Goal: Task Accomplishment & Management: Manage account settings

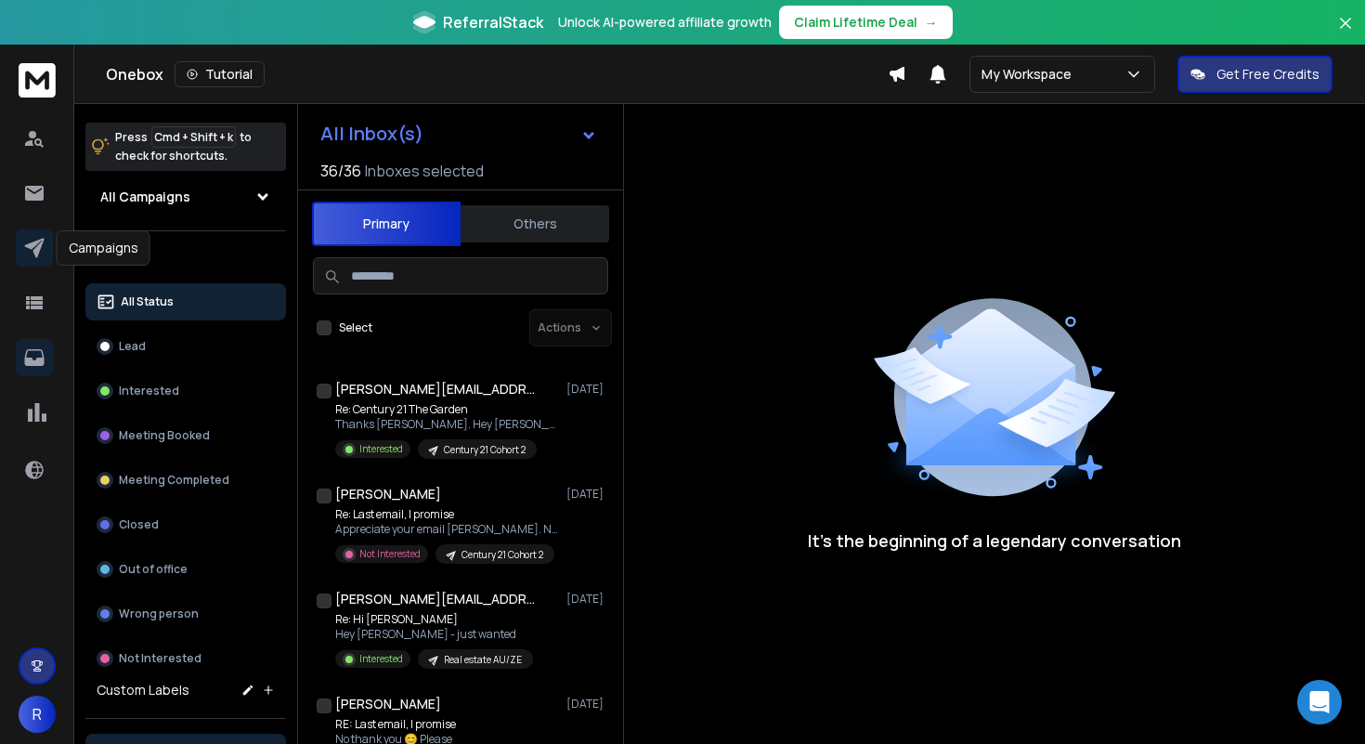
click at [35, 248] on icon at bounding box center [34, 249] width 20 height 20
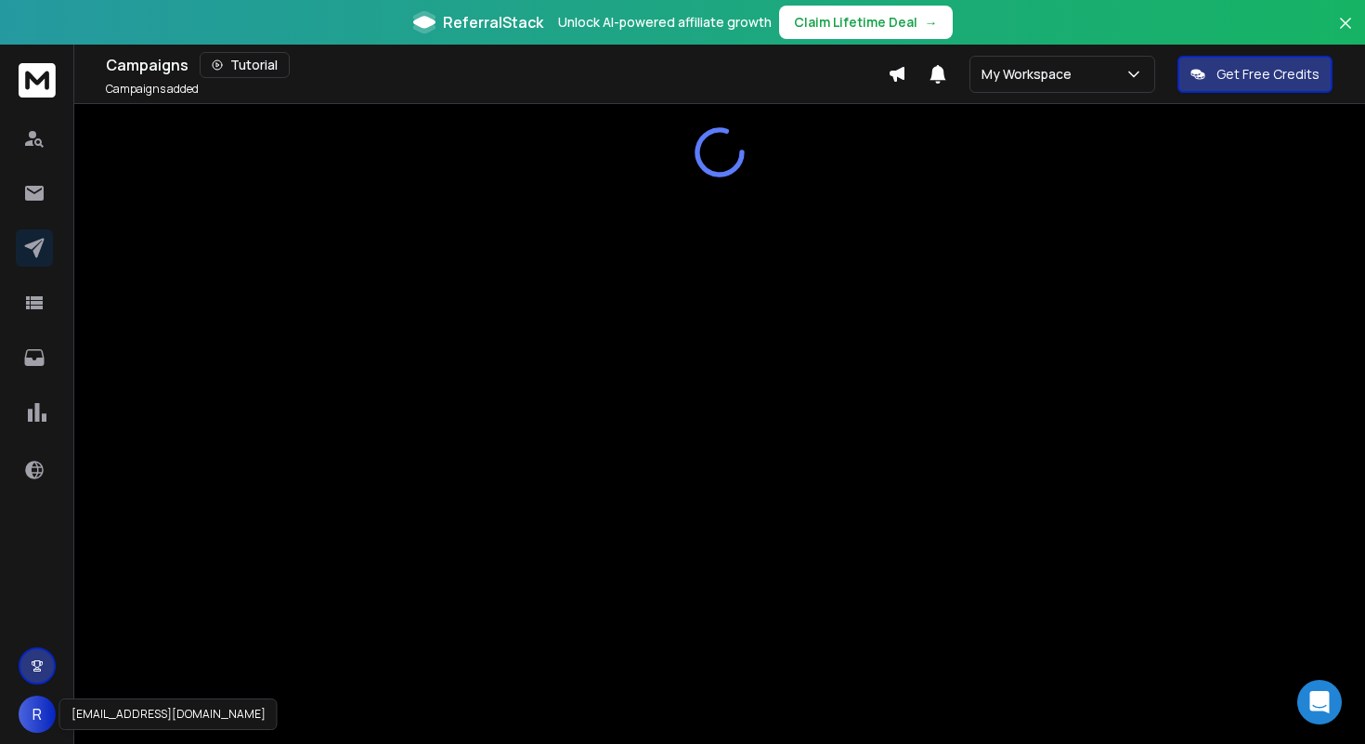
click at [34, 711] on span "R" at bounding box center [37, 714] width 37 height 37
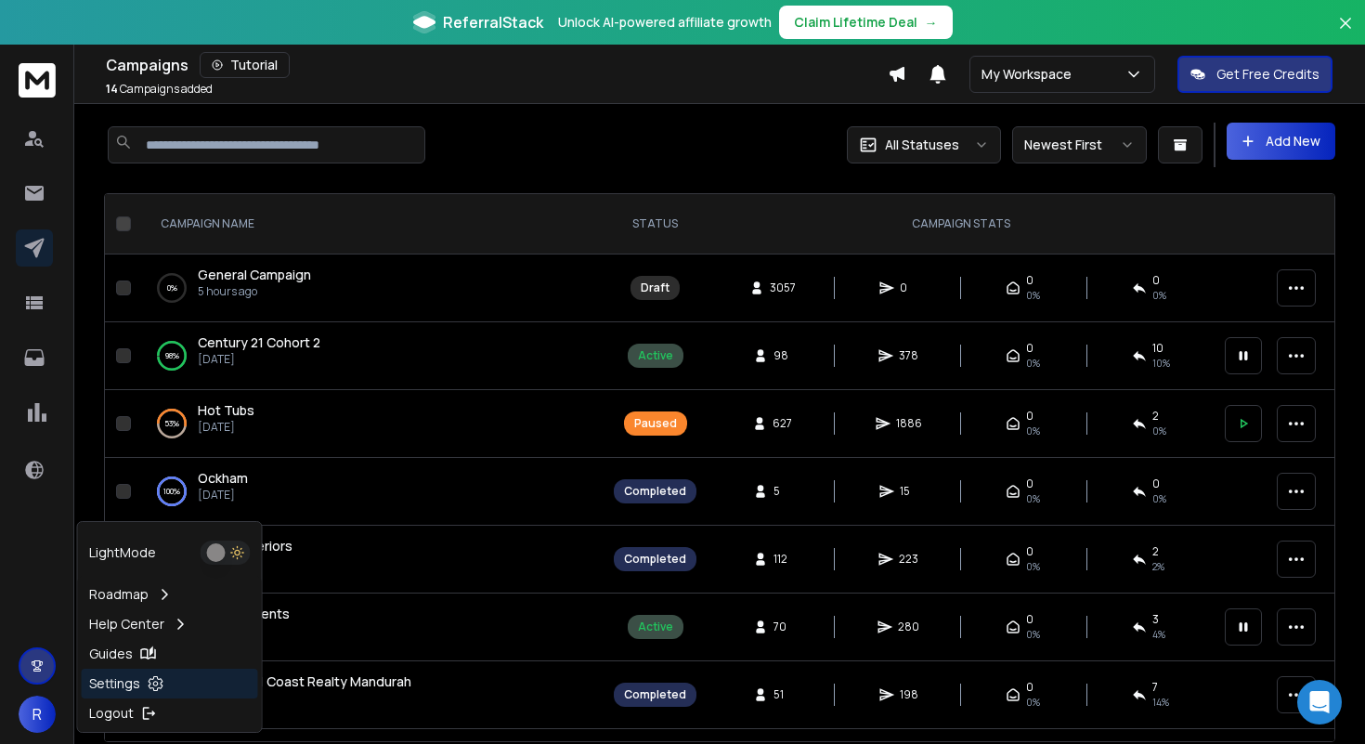
click at [128, 685] on p "Settings" at bounding box center [114, 683] width 51 height 19
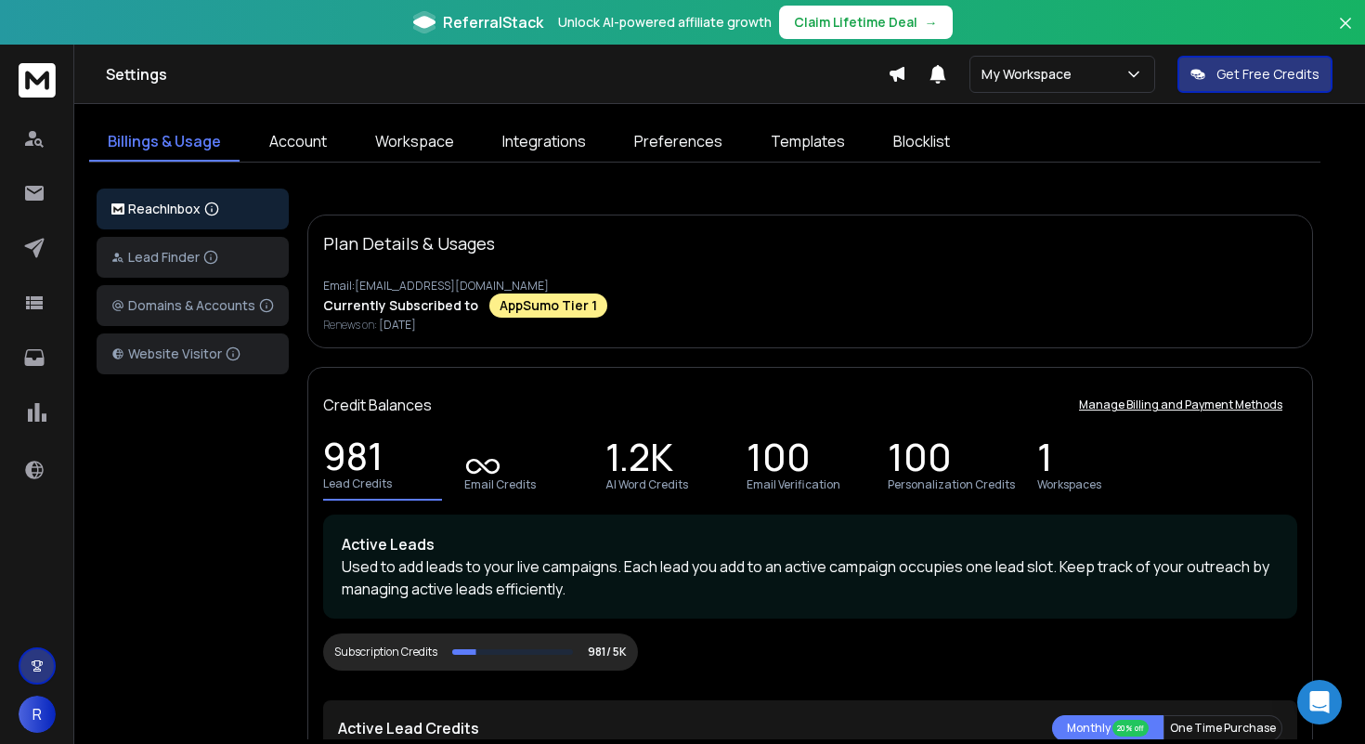
click at [320, 143] on link "Account" at bounding box center [298, 142] width 95 height 39
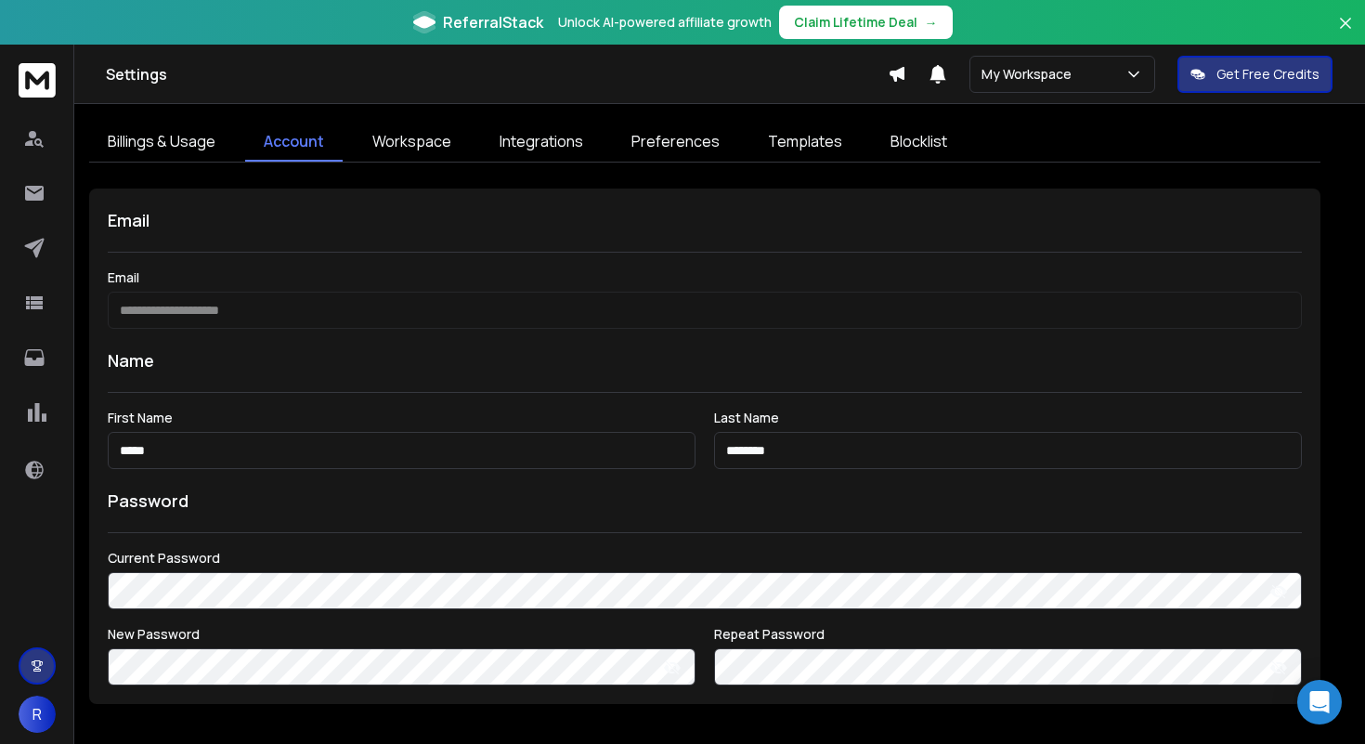
click at [108, 131] on link "Billings & Usage" at bounding box center [161, 142] width 145 height 39
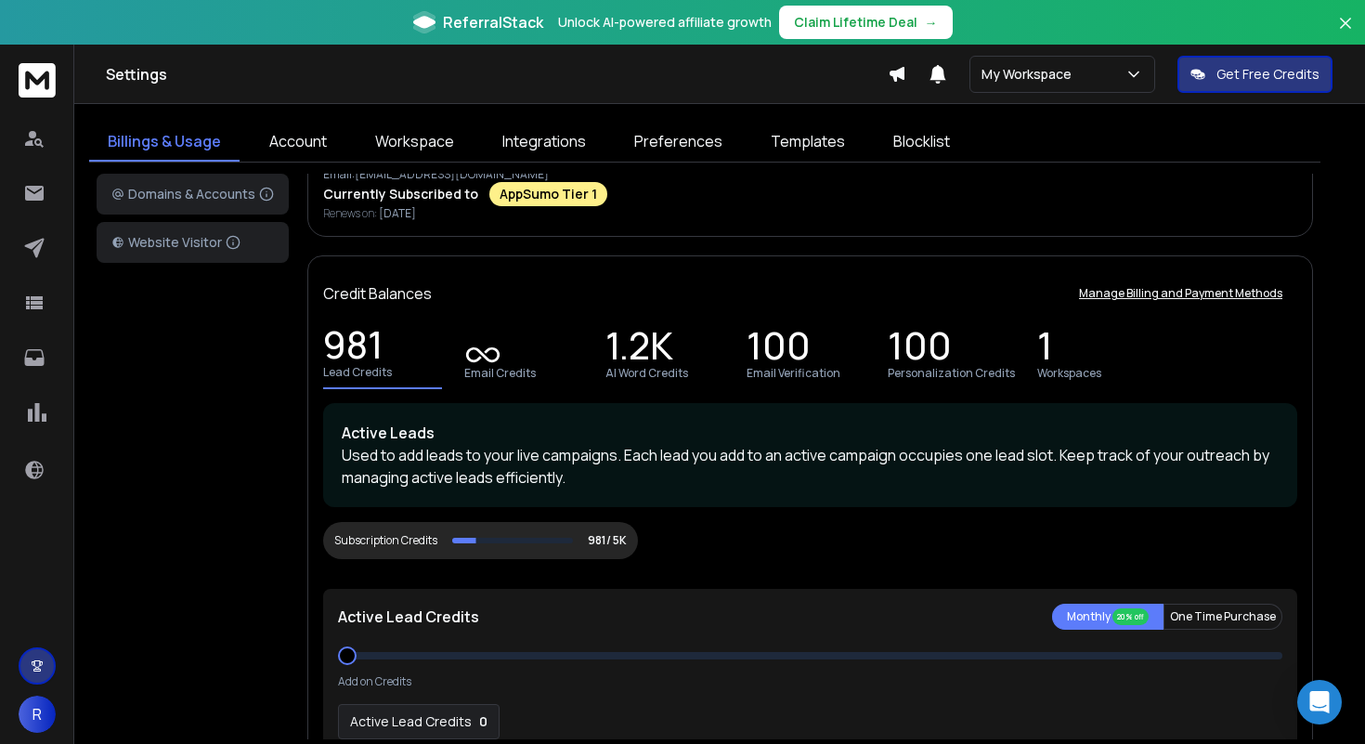
scroll to position [157, 0]
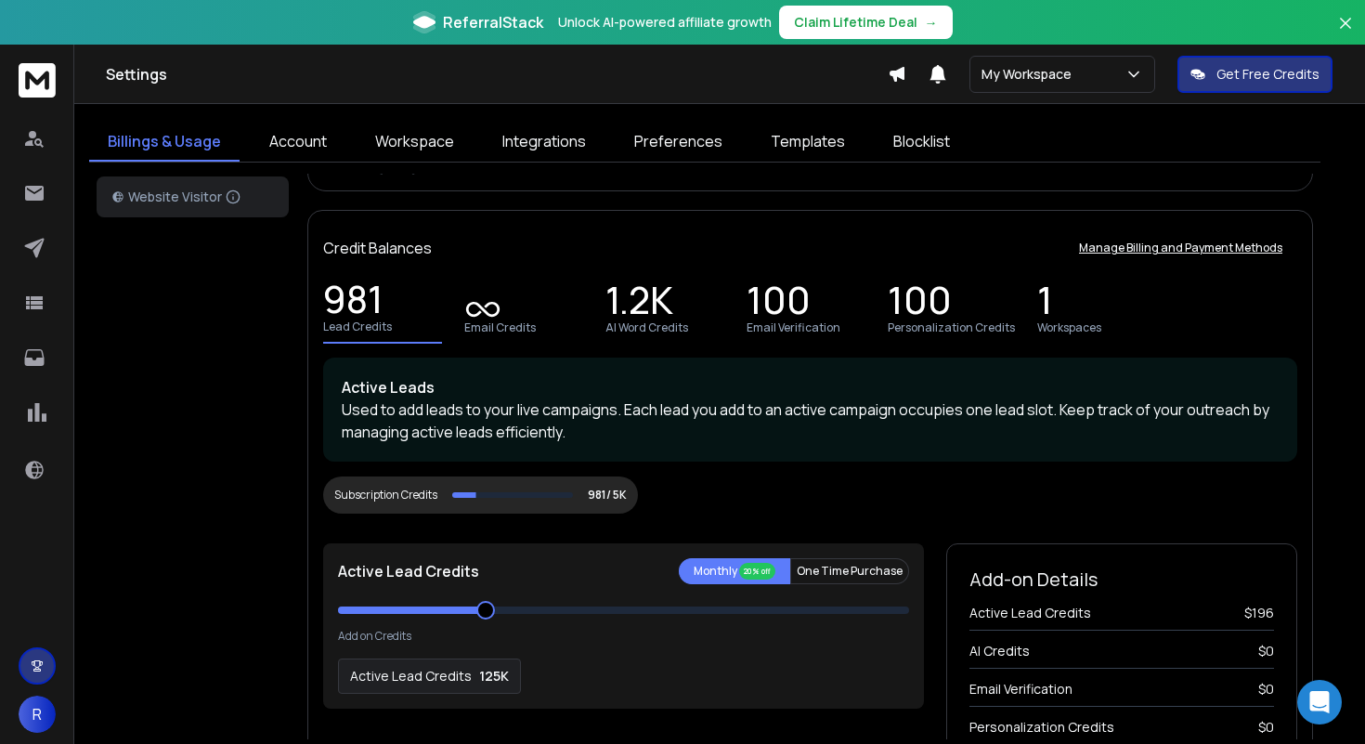
click at [593, 610] on span at bounding box center [623, 610] width 571 height 7
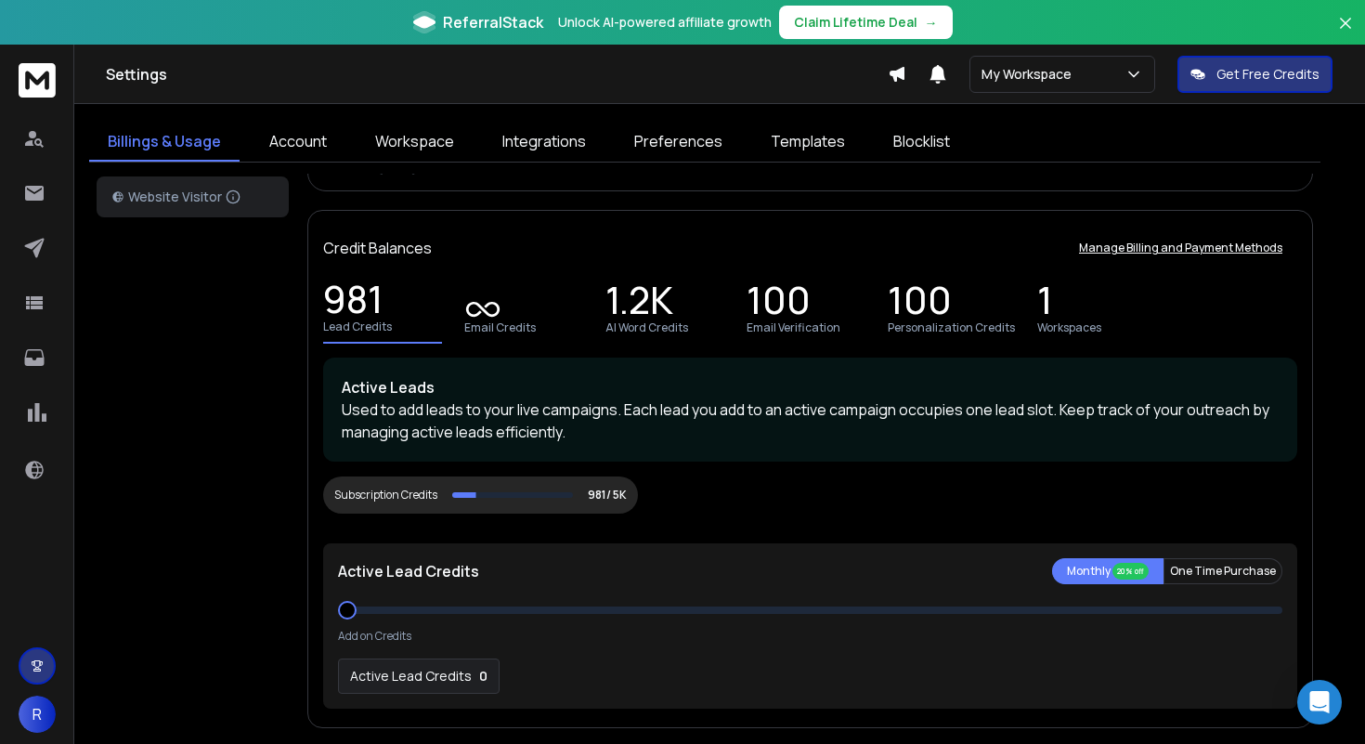
scroll to position [291, 0]
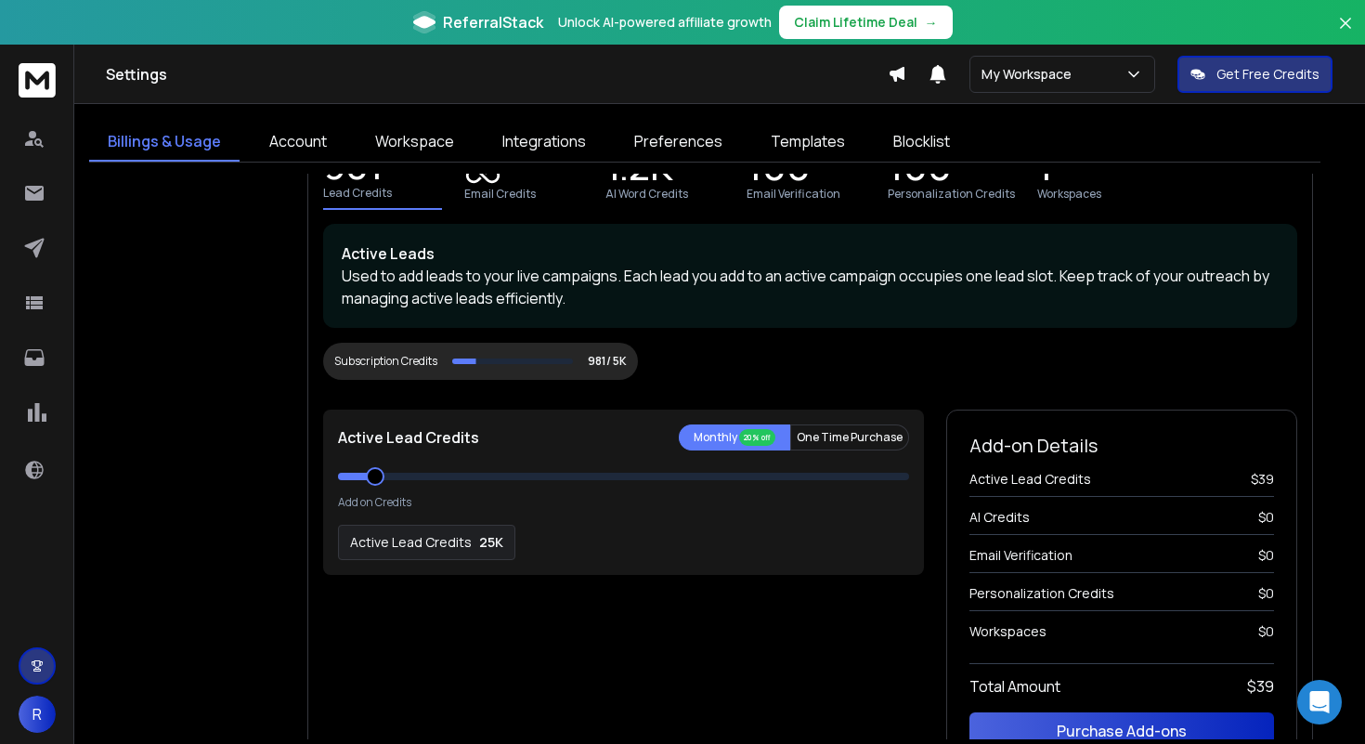
click at [378, 486] on span at bounding box center [375, 476] width 19 height 19
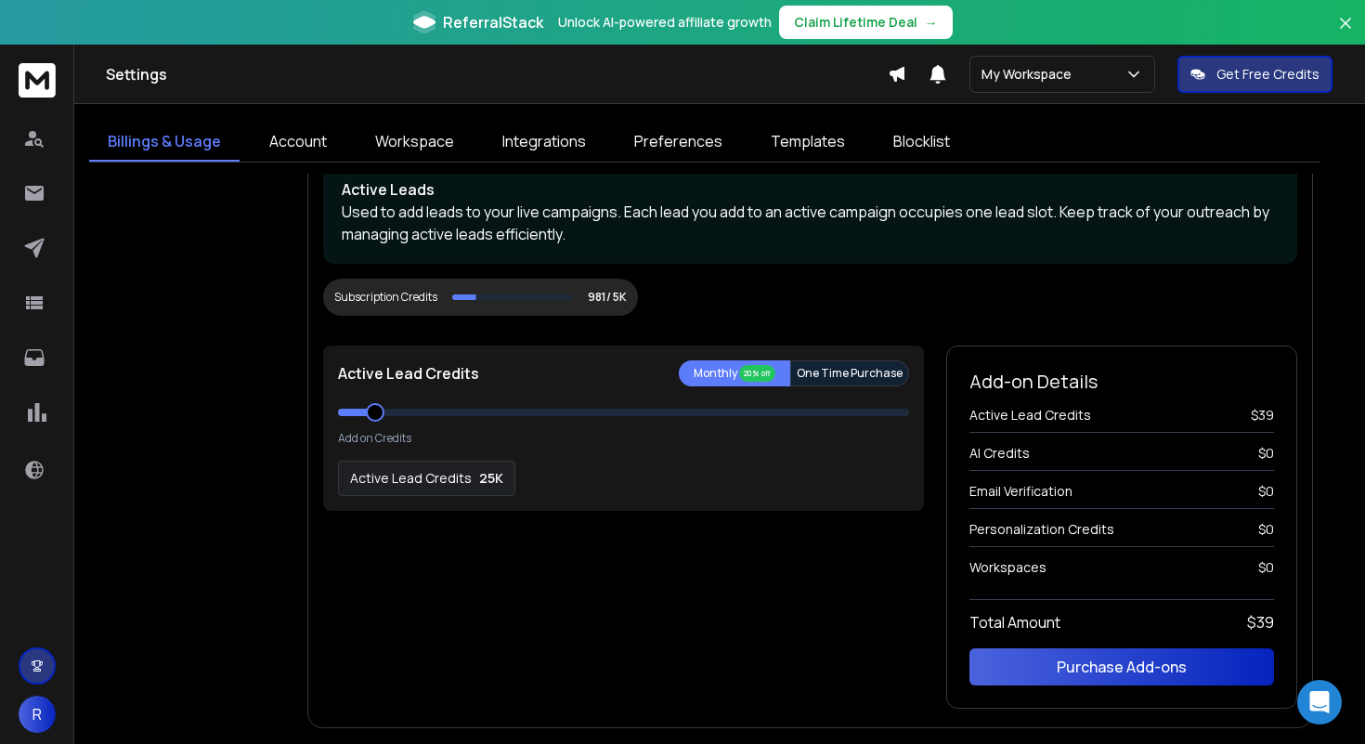
click at [847, 378] on button "One Time Purchase" at bounding box center [849, 373] width 119 height 26
click at [716, 371] on button "Monthly 20% off" at bounding box center [734, 373] width 111 height 26
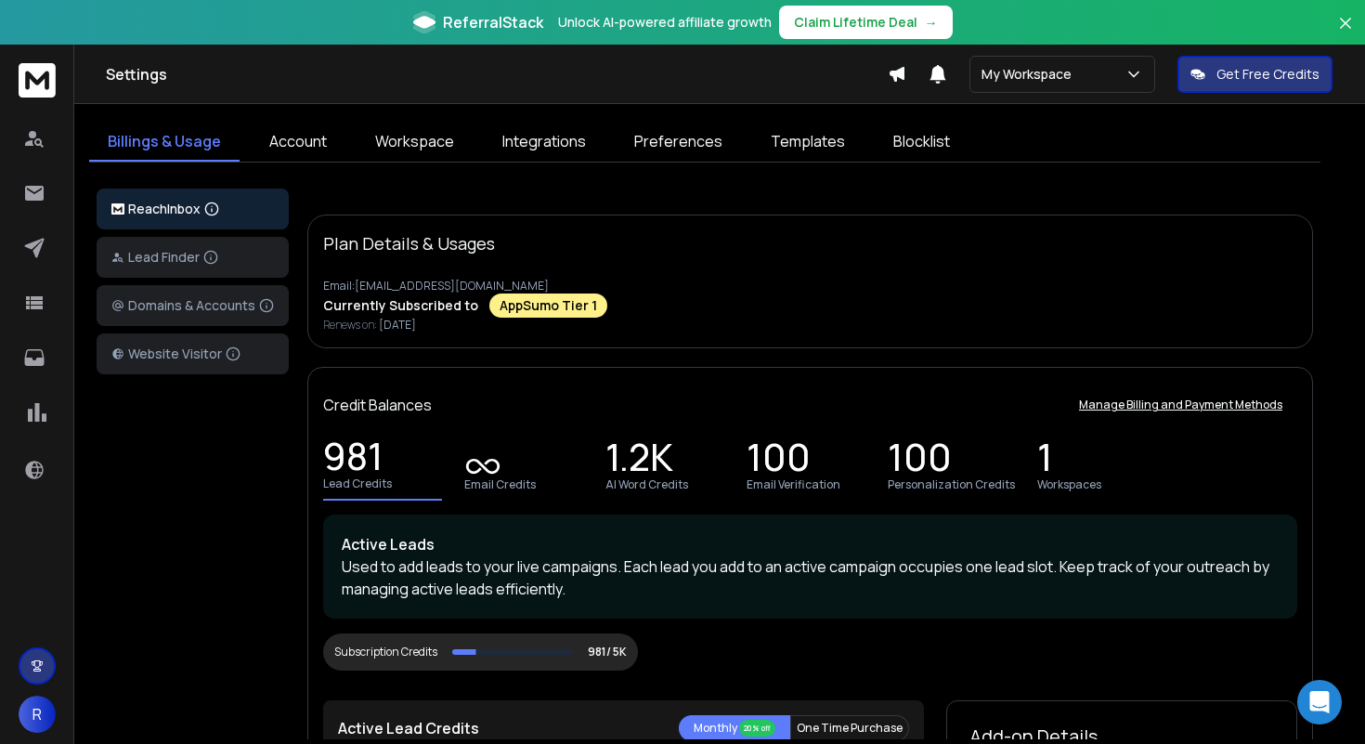
click at [1154, 408] on p "Manage Billing and Payment Methods" at bounding box center [1180, 405] width 203 height 15
click at [356, 447] on p "981" at bounding box center [353, 460] width 60 height 26
click at [477, 463] on icon "button" at bounding box center [482, 466] width 33 height 15
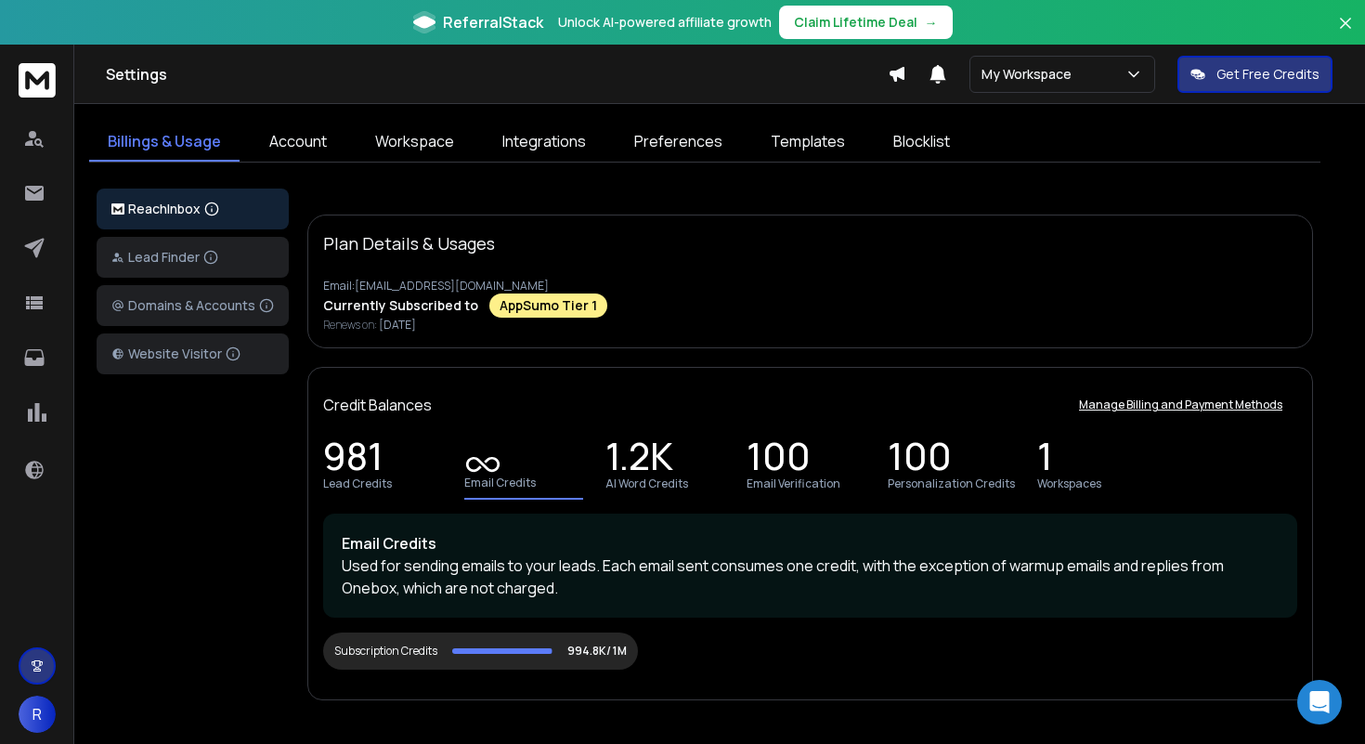
click at [336, 453] on p "981" at bounding box center [353, 460] width 60 height 26
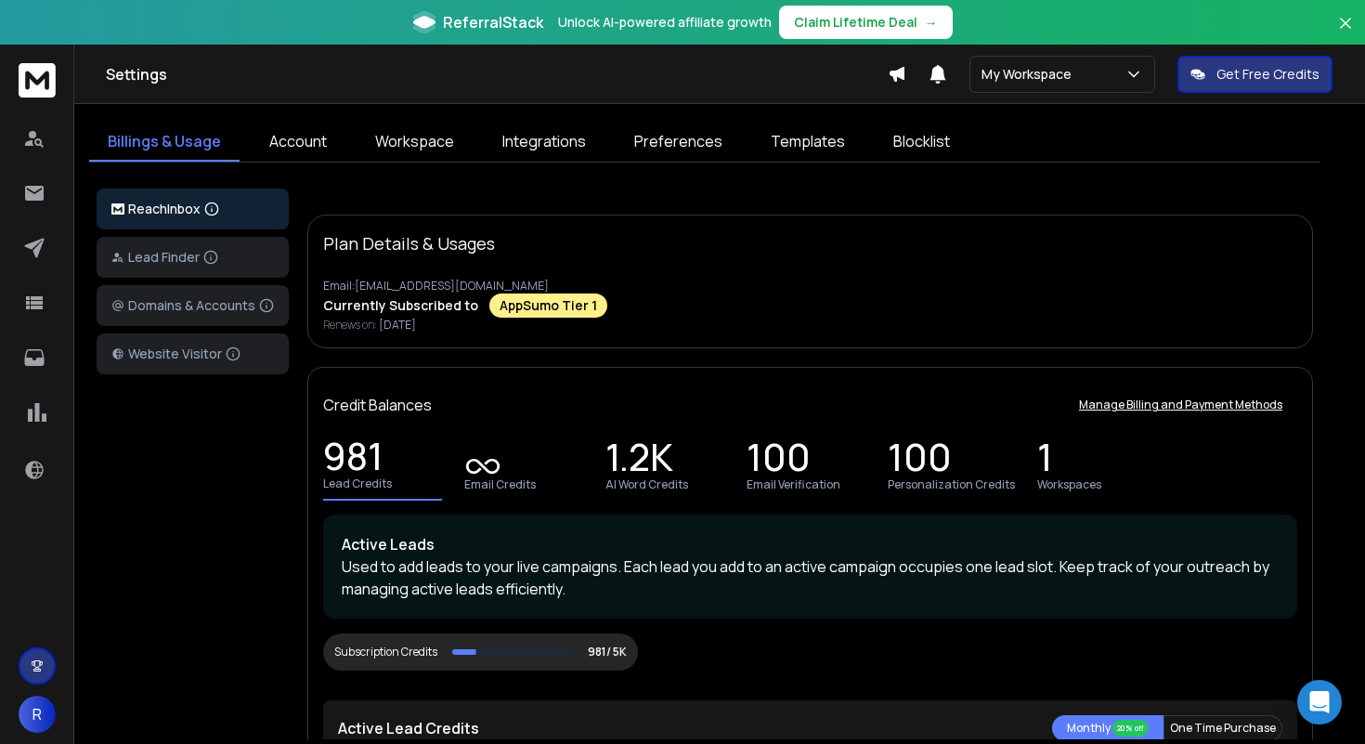
click at [496, 485] on p "Email Credits" at bounding box center [500, 484] width 72 height 15
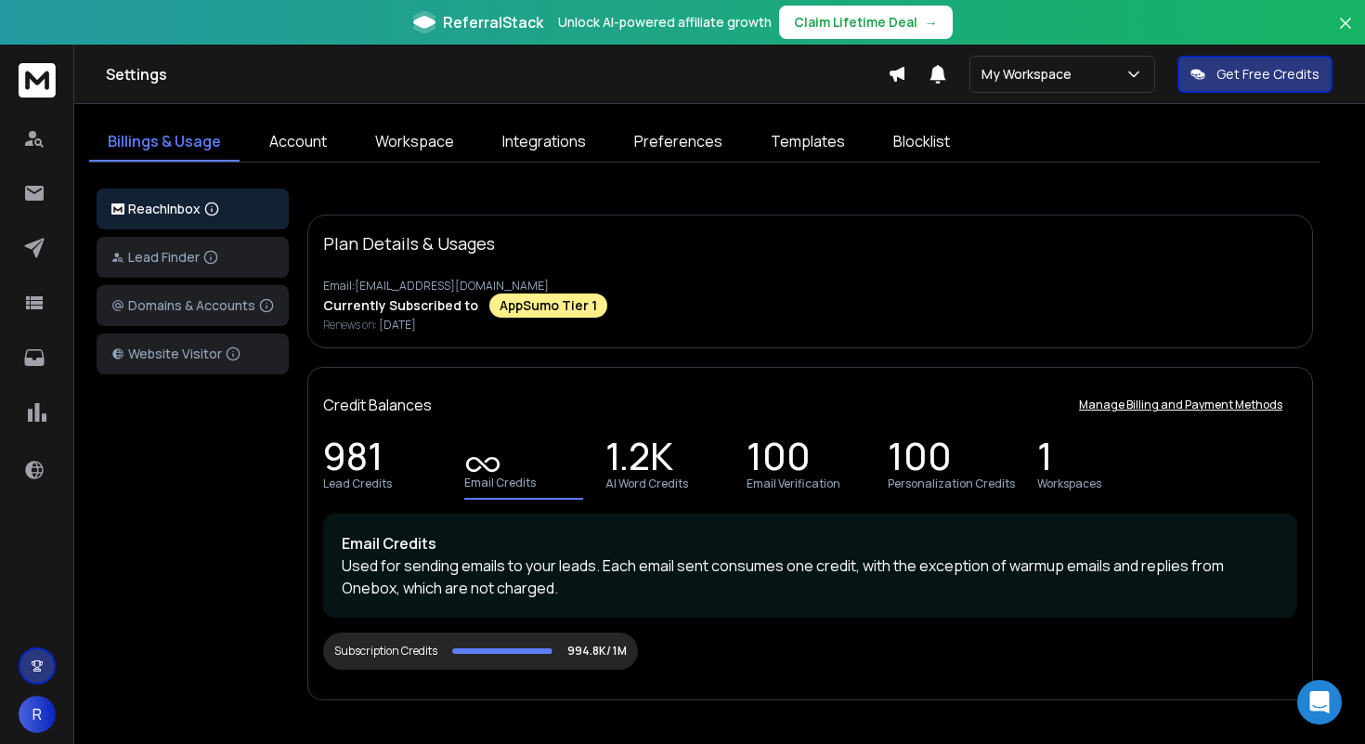
click at [349, 488] on p "Lead Credits" at bounding box center [357, 483] width 69 height 15
click at [489, 479] on p "Email Credits" at bounding box center [500, 483] width 72 height 15
click at [639, 462] on p "1.2K" at bounding box center [640, 460] width 68 height 26
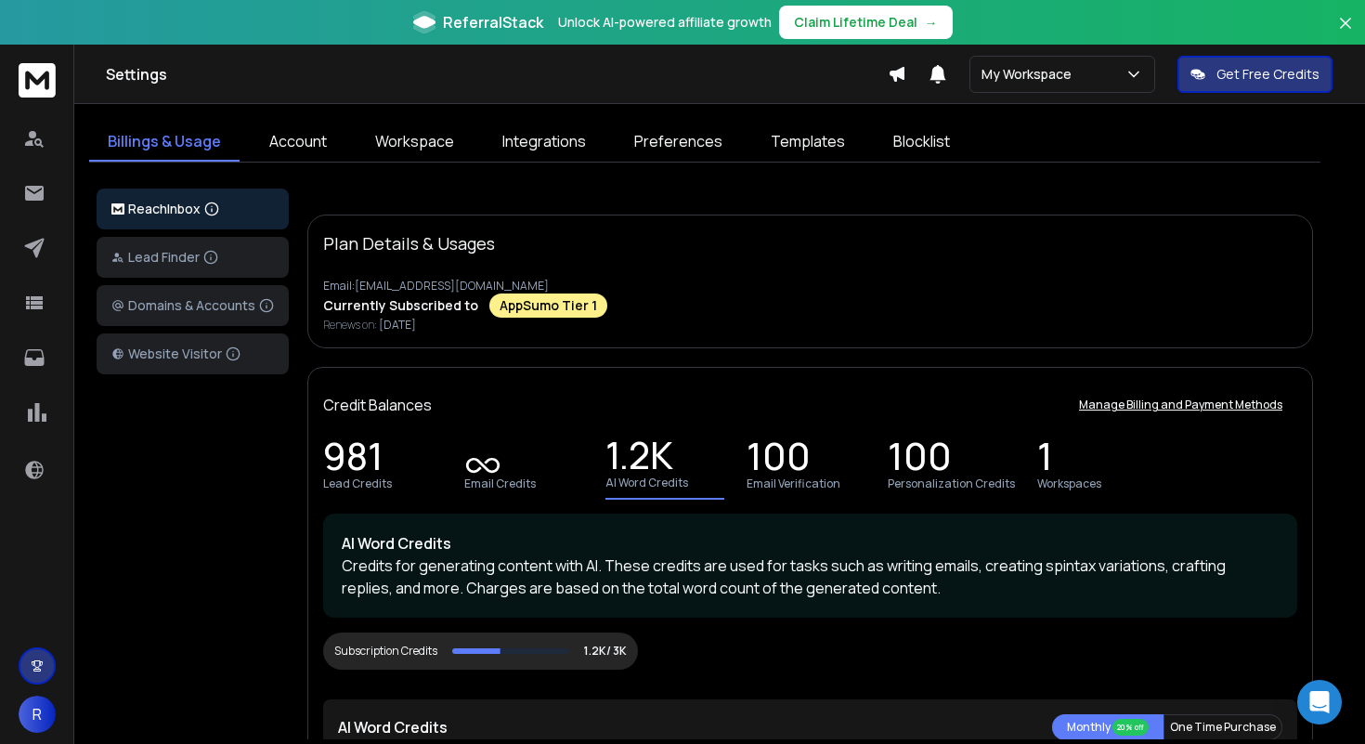
click at [724, 472] on div "981 Lead Credits Email Credits 1.2K AI Word Credits 100 Email Verification 100 …" at bounding box center [739, 472] width 833 height 37
click at [790, 469] on p "100" at bounding box center [779, 460] width 64 height 26
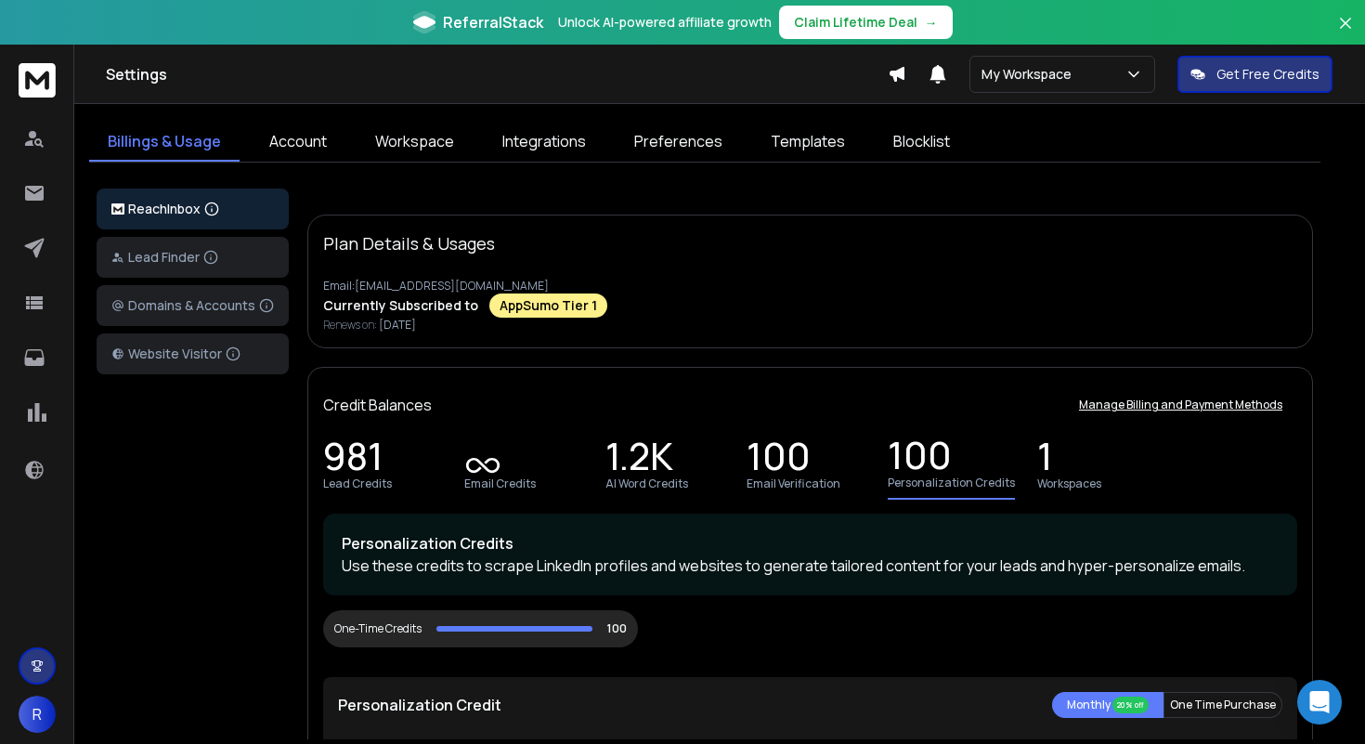
click at [912, 472] on p "100" at bounding box center [920, 459] width 64 height 26
click at [556, 452] on button "Email Credits" at bounding box center [523, 473] width 119 height 52
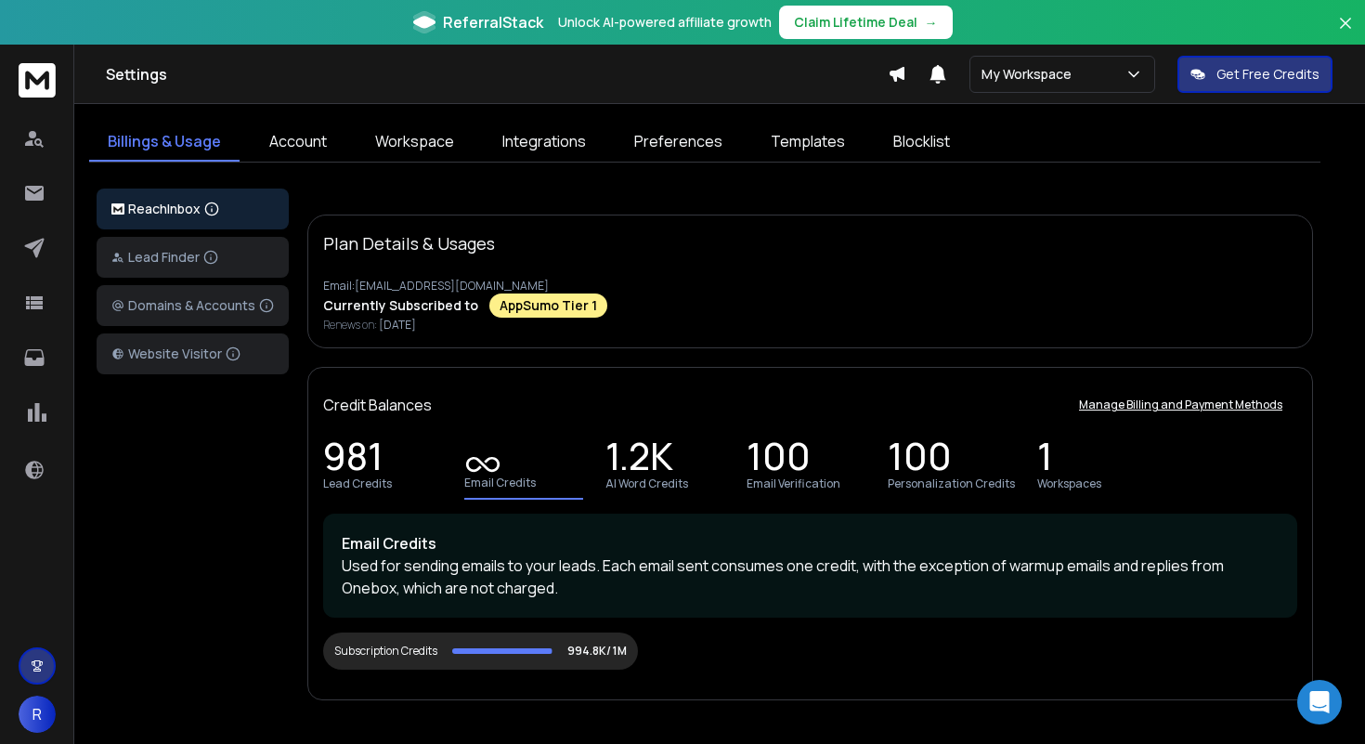
click at [318, 453] on div "Credit Balances Manage Billing and Payment Methods 981 Lead Credits Email Credi…" at bounding box center [810, 533] width 1006 height 333
